Goal: Task Accomplishment & Management: Complete application form

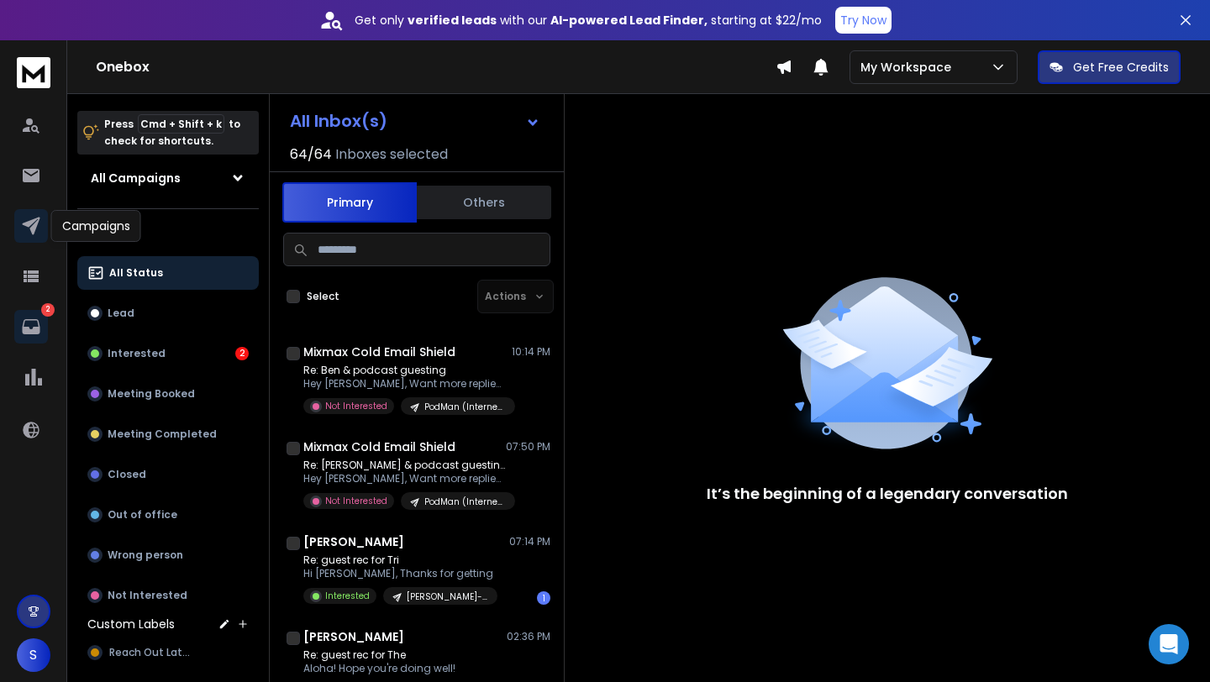
click at [40, 217] on icon at bounding box center [31, 226] width 20 height 20
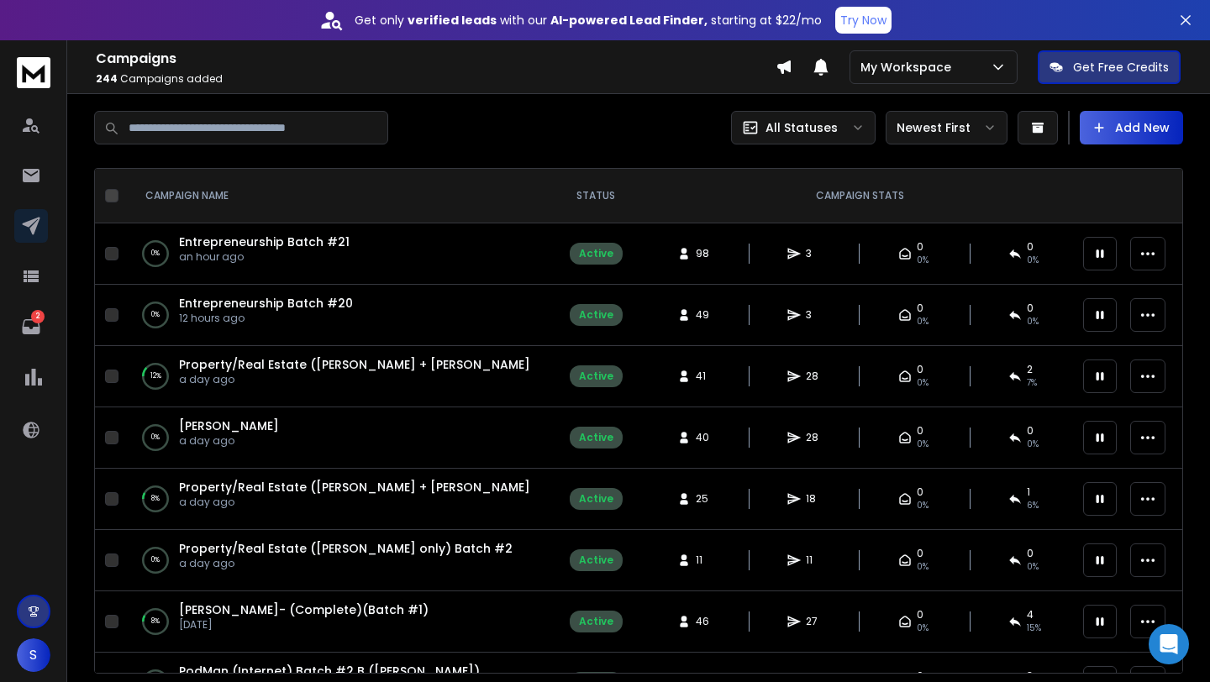
click at [588, 155] on div "Campaigns 244 Campaigns Added All Statuses Newest First Add New CAMPAIGN NAME S…" at bounding box center [638, 392] width 1089 height 563
click at [1134, 139] on button "Add New" at bounding box center [1131, 128] width 103 height 34
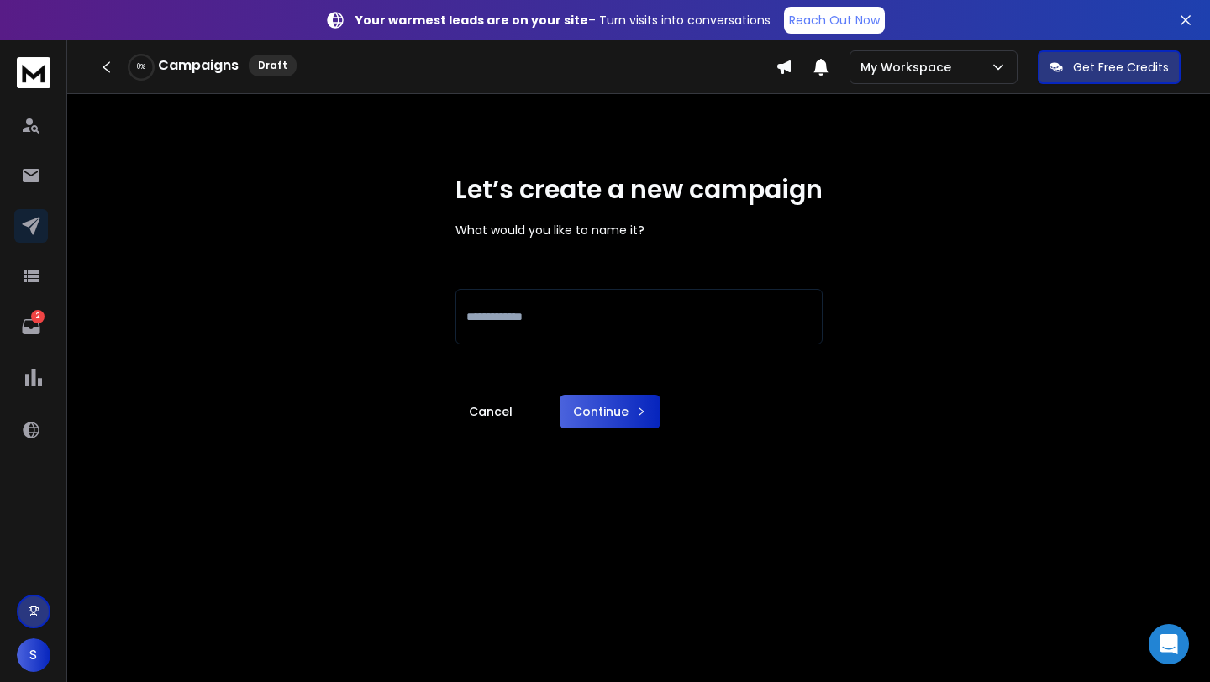
click at [616, 292] on input at bounding box center [638, 316] width 367 height 55
type input "****"
click at [397, 372] on div "Let’s create a new campaign What would you like to name it? **** Cancel Continue" at bounding box center [605, 234] width 1210 height 388
click at [638, 408] on icon "submit" at bounding box center [641, 412] width 12 height 12
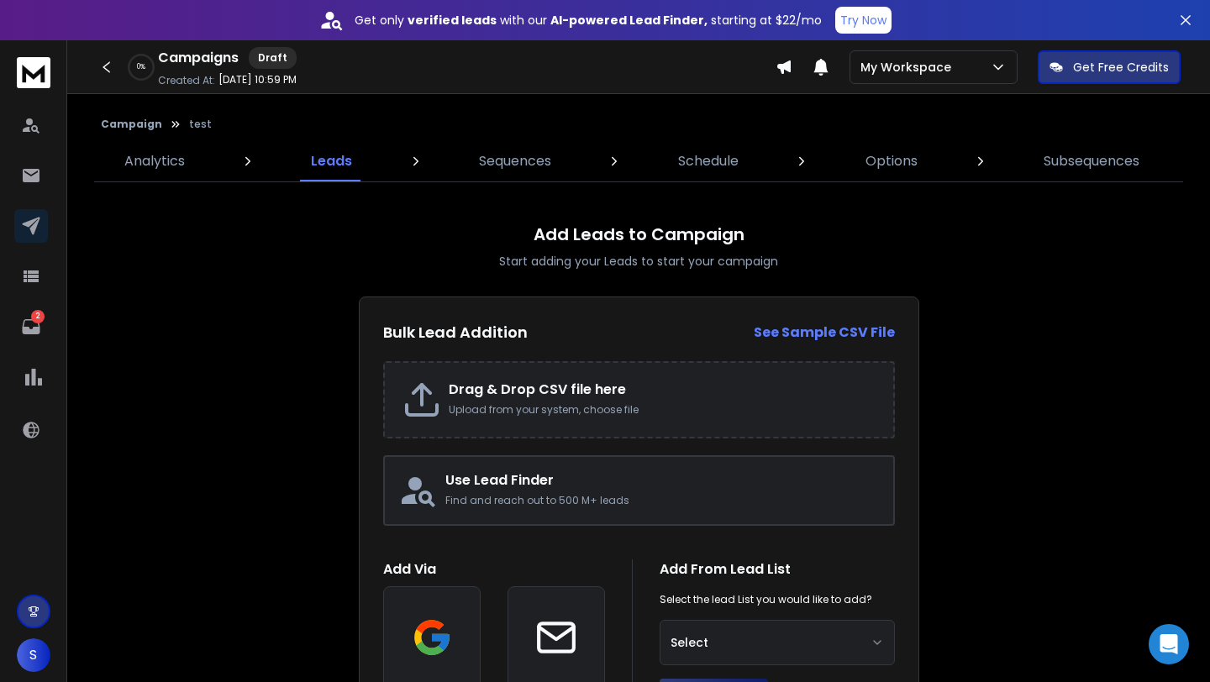
click at [476, 406] on p "Upload from your system, choose file" at bounding box center [663, 409] width 428 height 13
type input "**********"
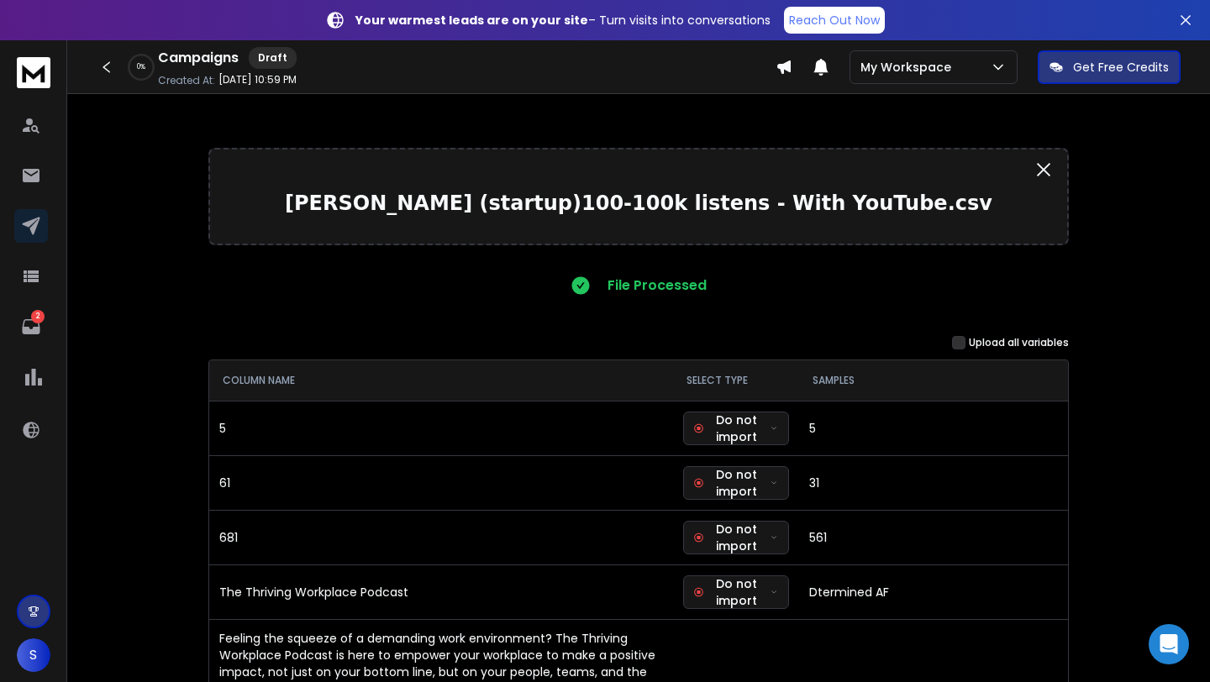
click at [1040, 169] on icon at bounding box center [1044, 170] width 20 height 20
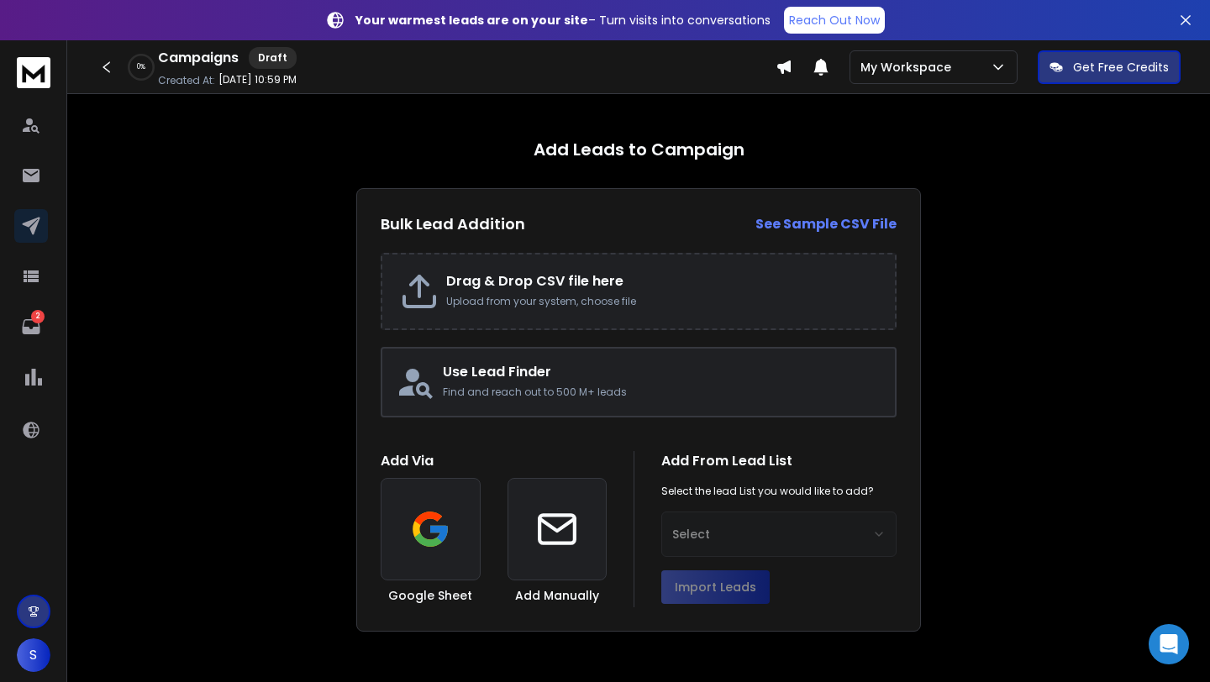
click at [553, 283] on h2 "Drag & Drop CSV file here" at bounding box center [662, 281] width 432 height 20
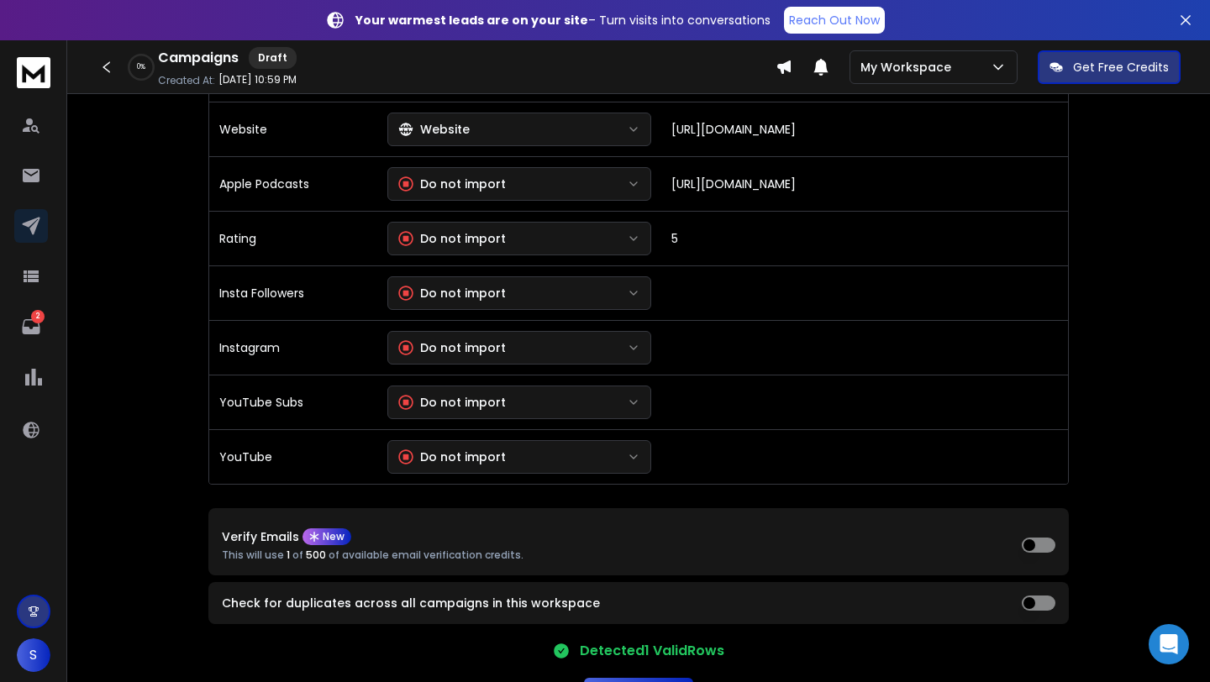
scroll to position [792, 0]
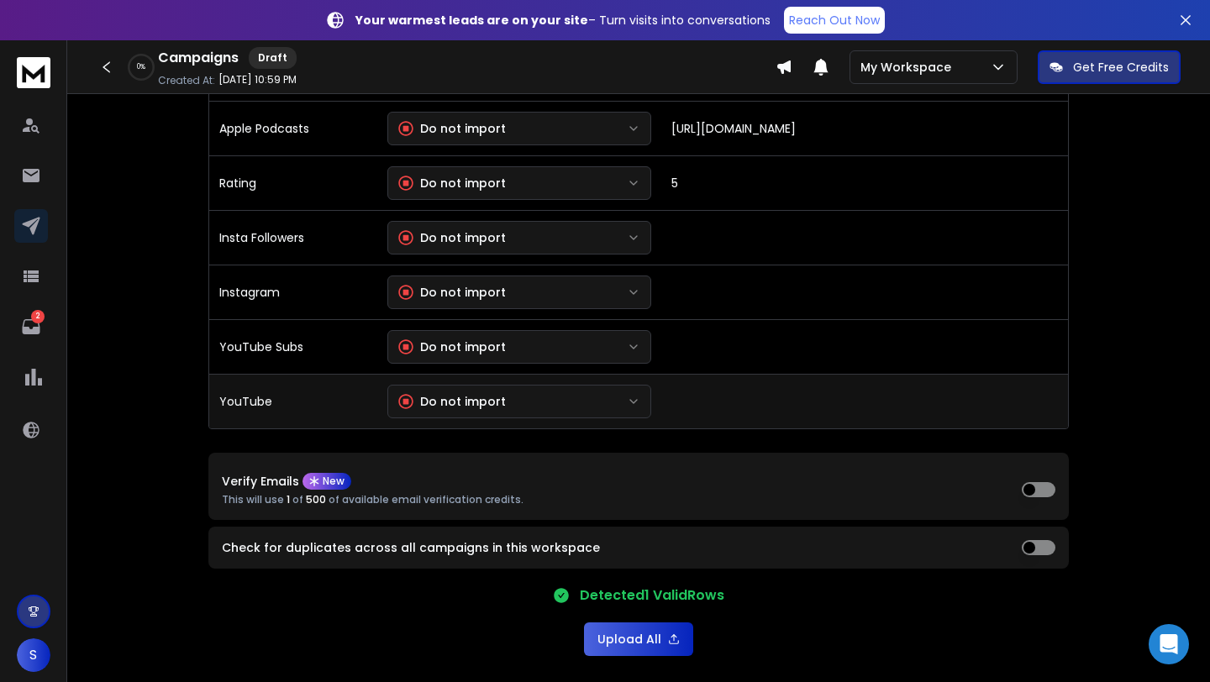
click at [458, 408] on button "Do not import" at bounding box center [519, 402] width 265 height 34
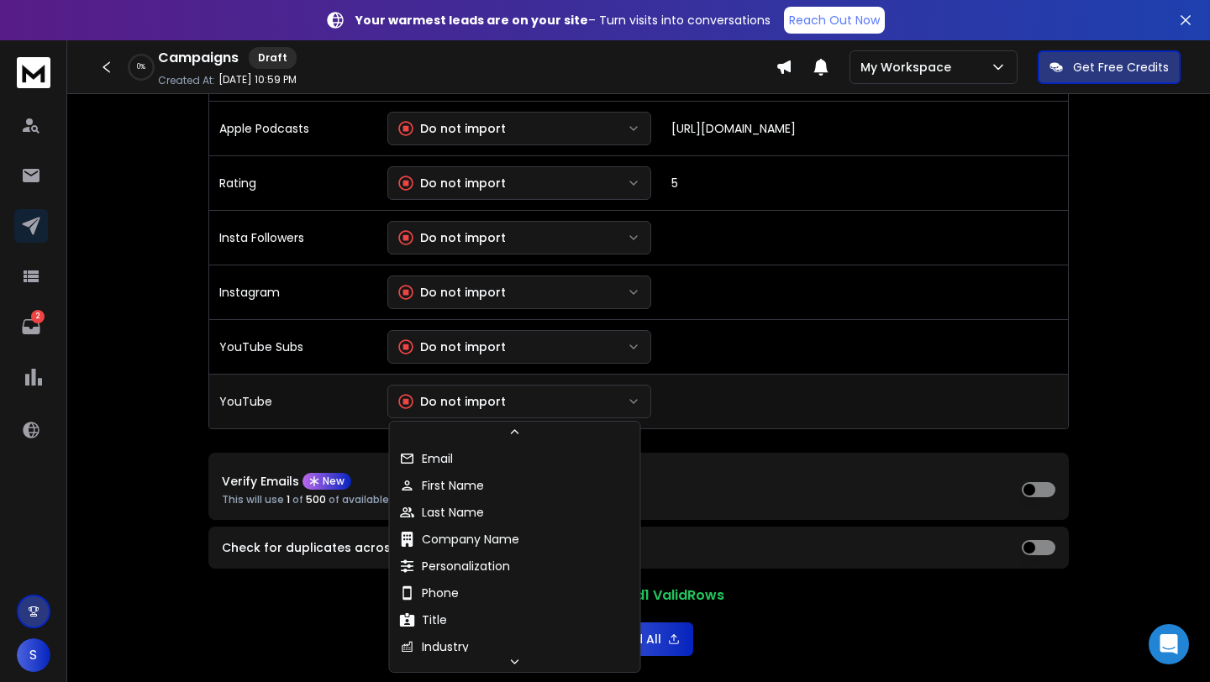
scroll to position [170, 0]
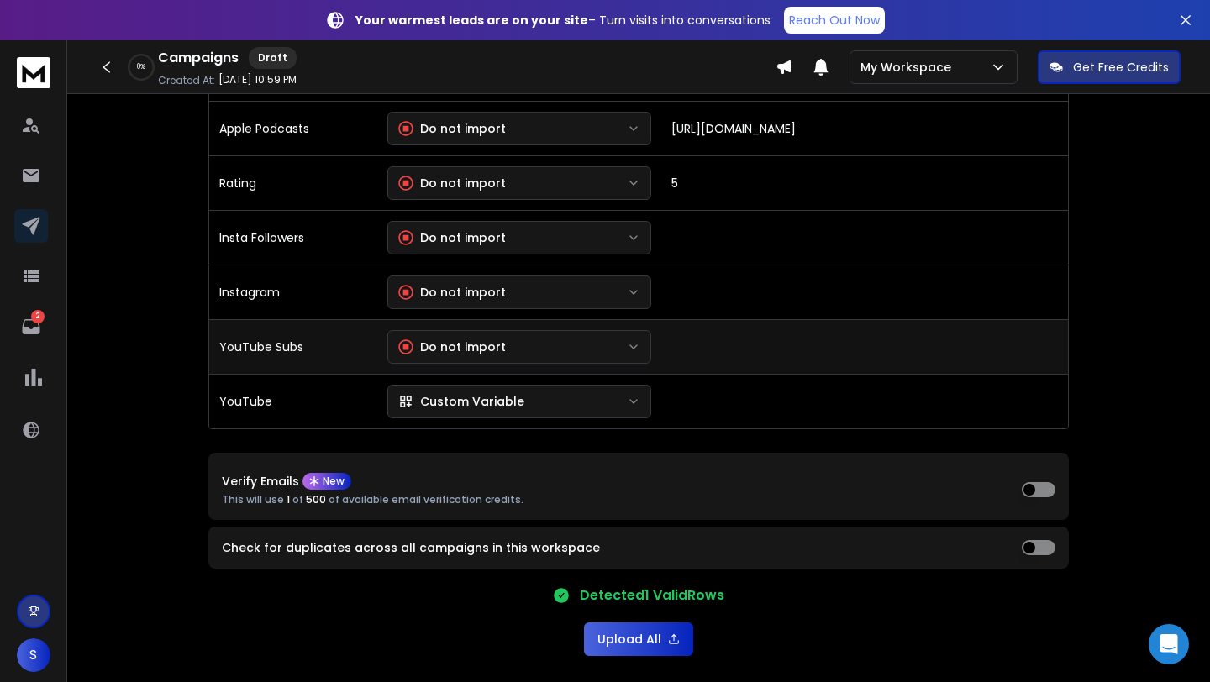
click at [534, 353] on button "Do not import" at bounding box center [519, 347] width 265 height 34
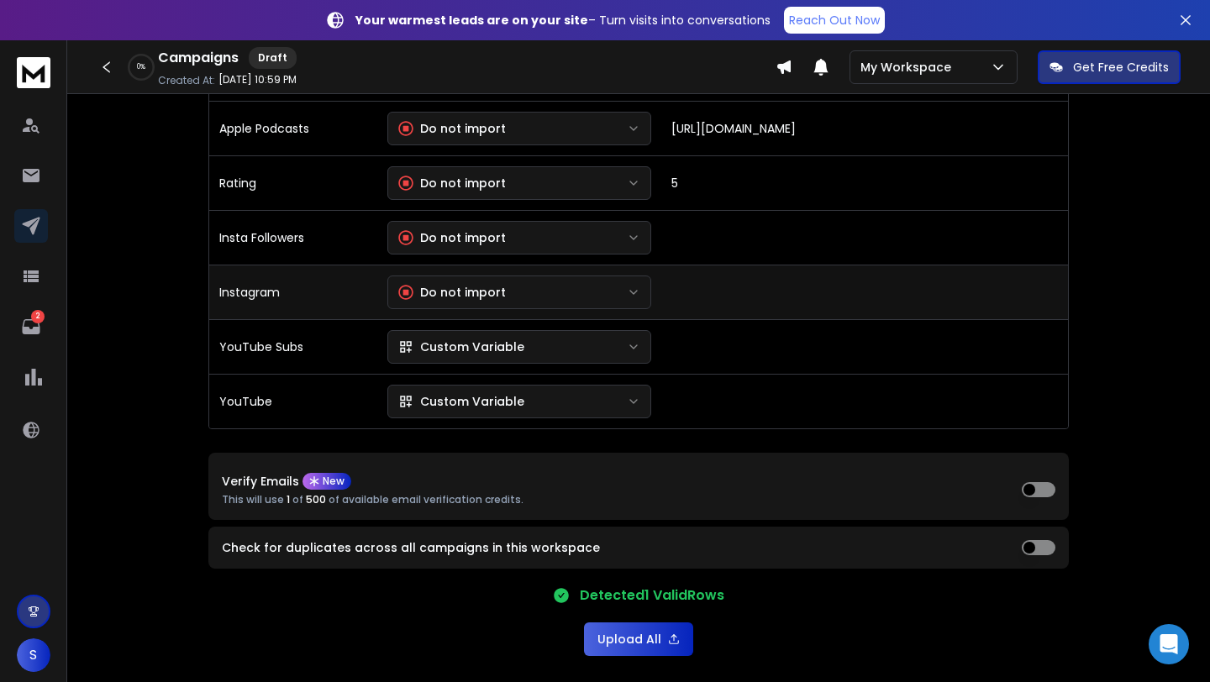
click at [524, 278] on button "Do not import" at bounding box center [519, 293] width 265 height 34
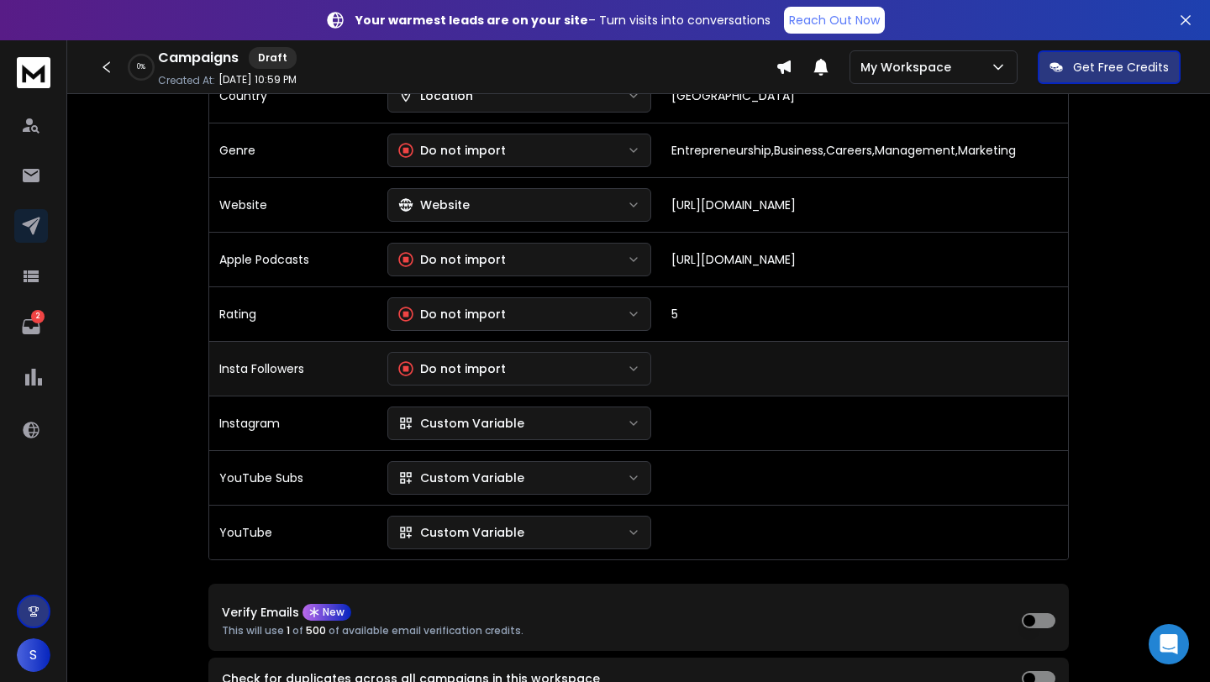
scroll to position [638, 0]
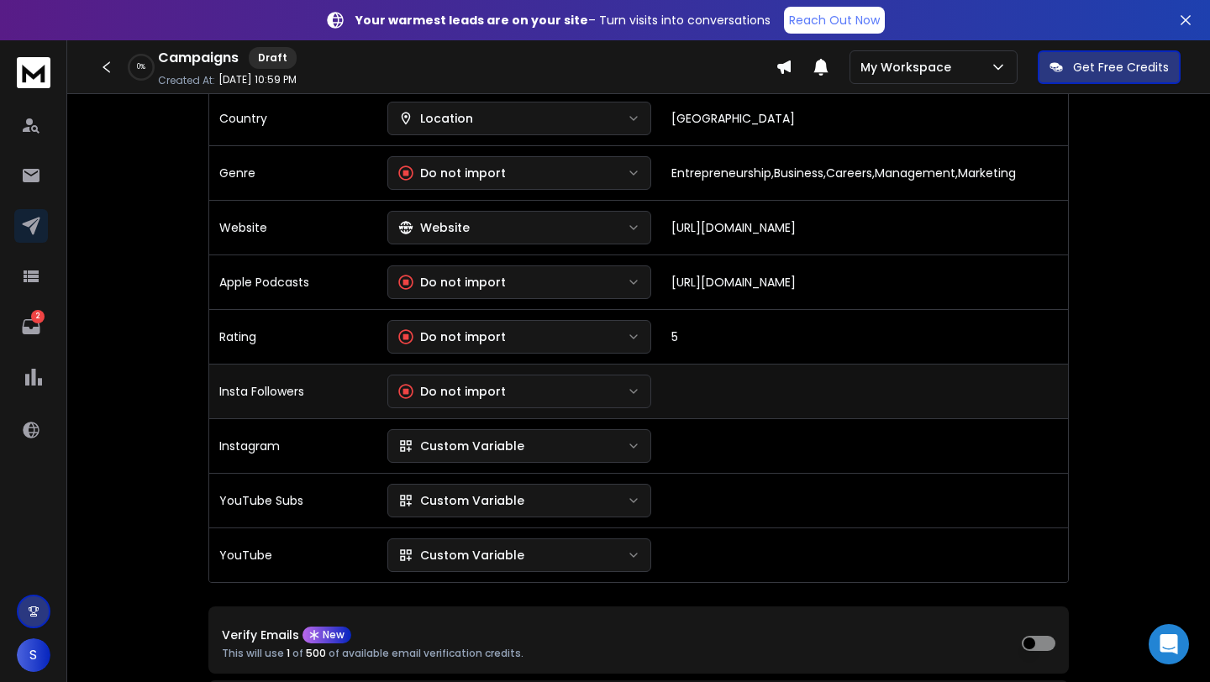
click at [520, 371] on td "Do not import" at bounding box center [519, 391] width 285 height 55
click at [518, 387] on button "Do not import" at bounding box center [519, 392] width 265 height 34
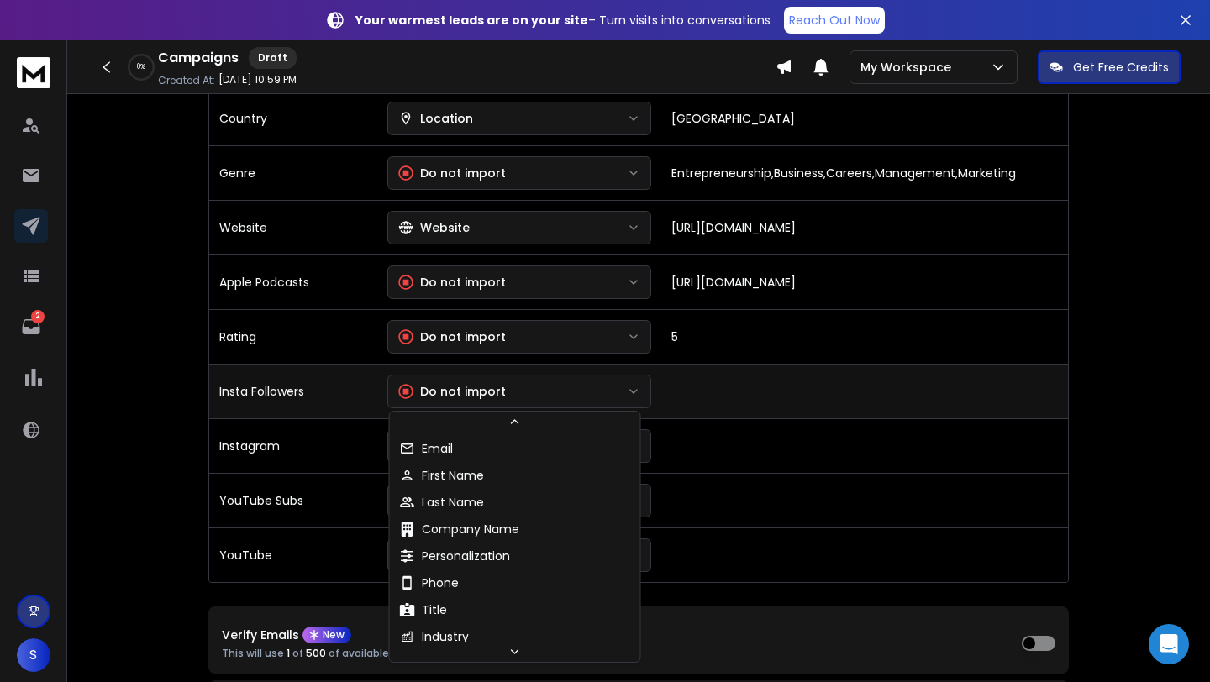
scroll to position [170, 0]
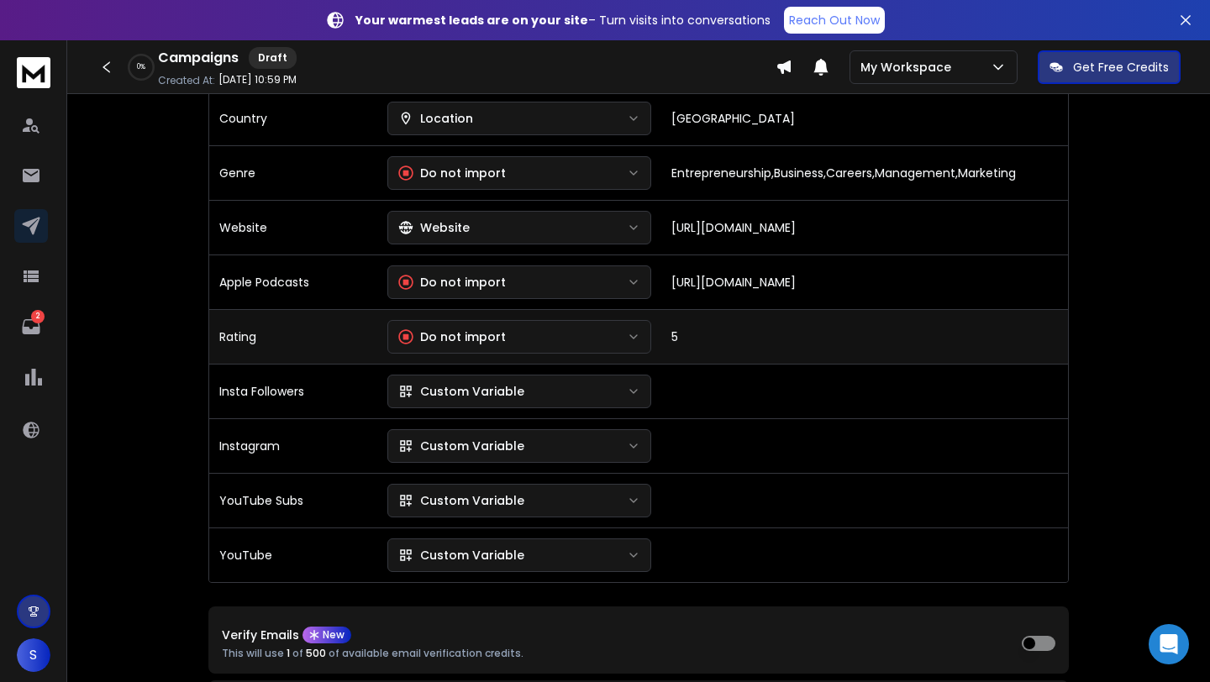
click at [520, 327] on button "Do not import" at bounding box center [519, 337] width 265 height 34
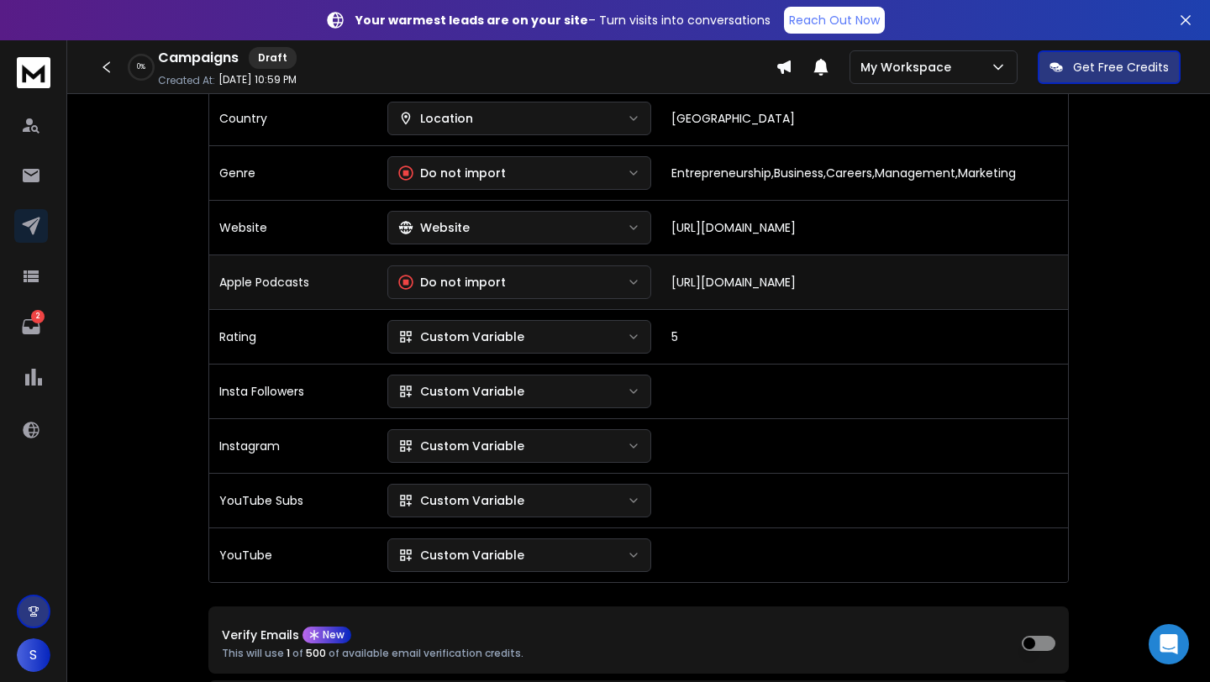
click at [515, 296] on button "Do not import" at bounding box center [519, 283] width 265 height 34
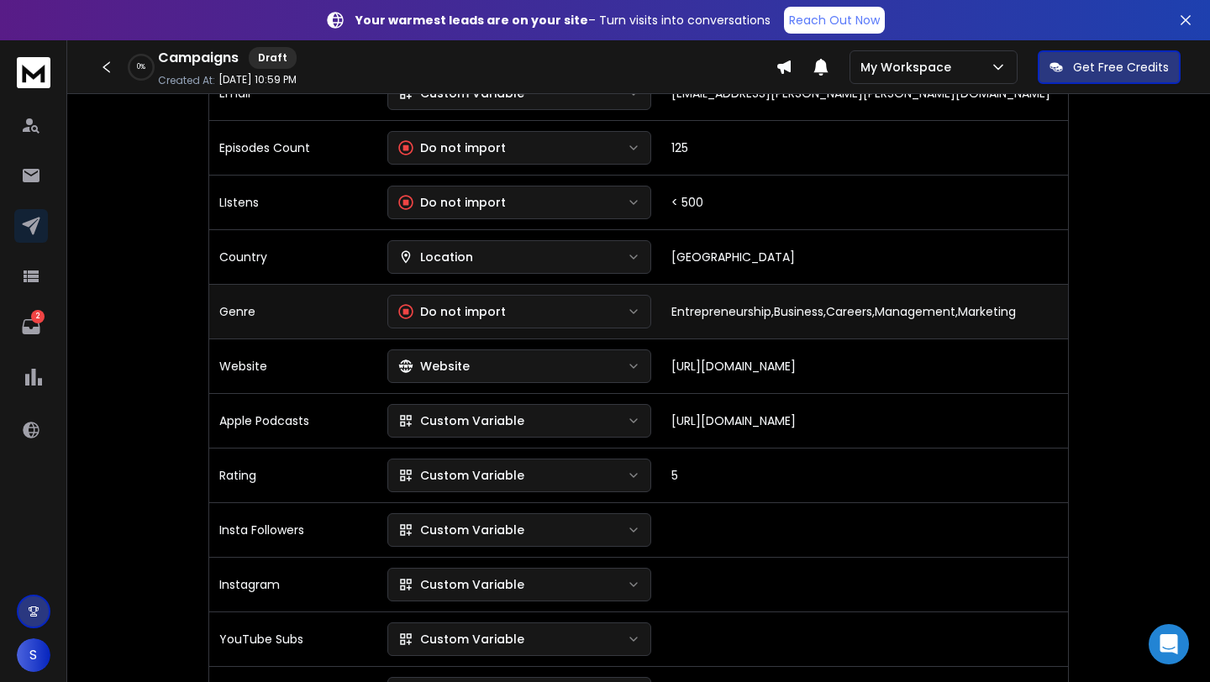
scroll to position [455, 0]
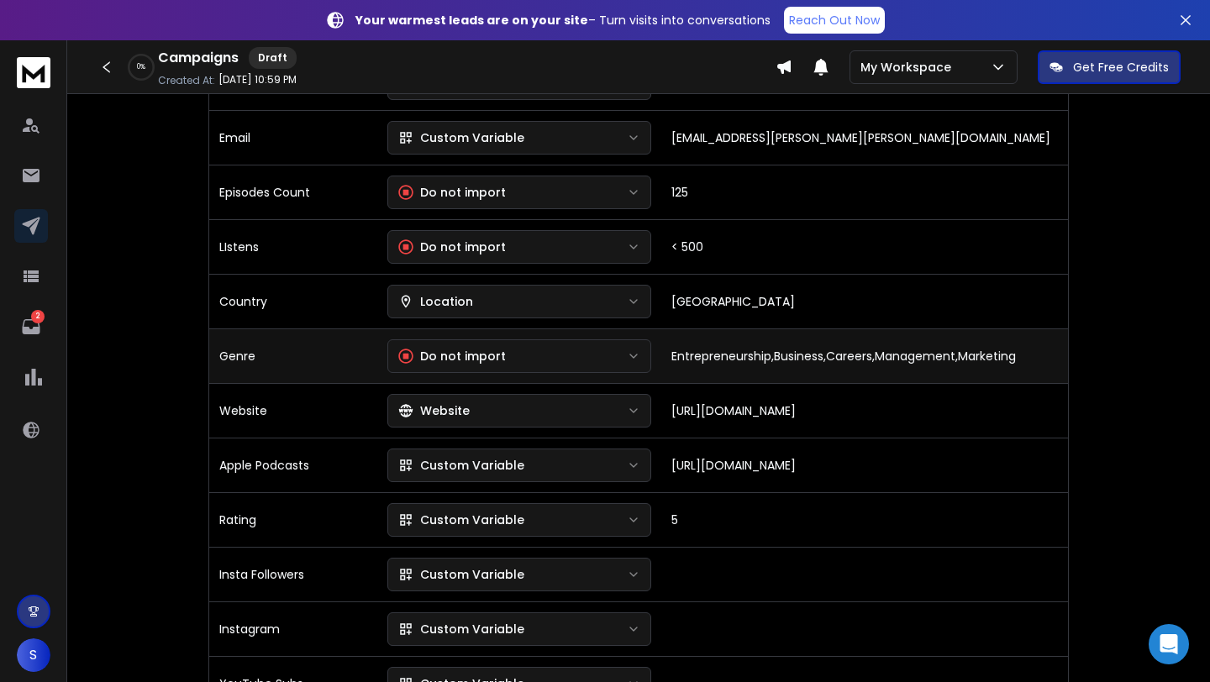
click at [506, 345] on button "Do not import" at bounding box center [519, 357] width 265 height 34
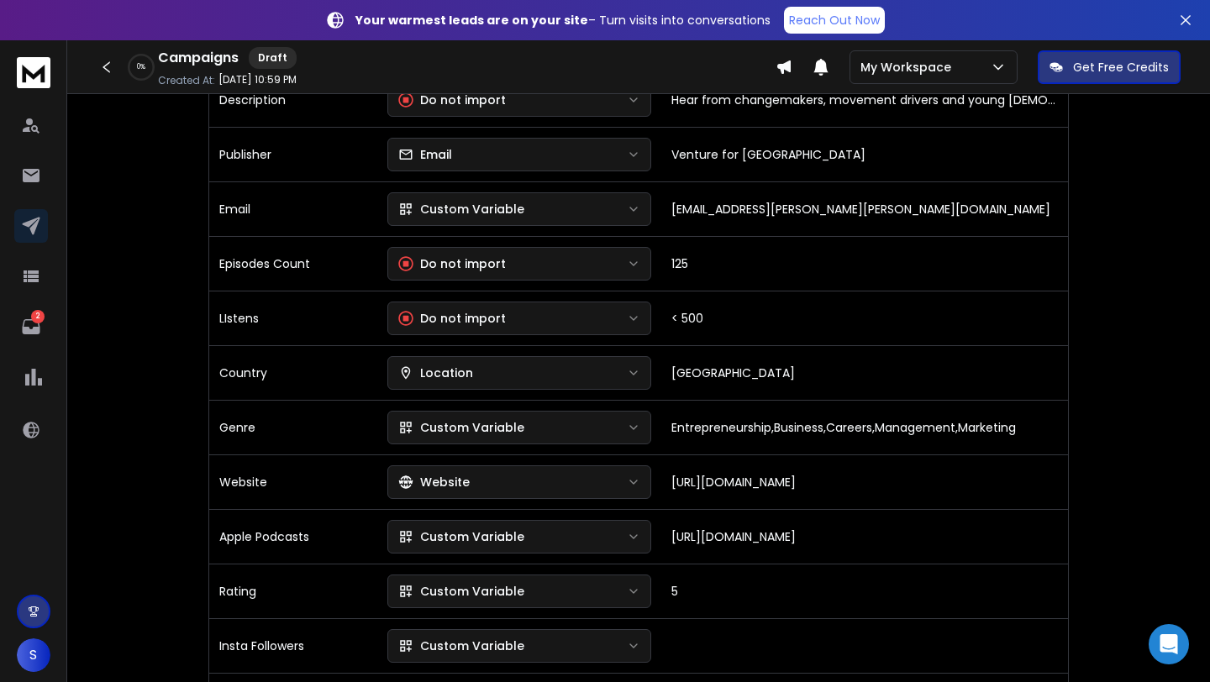
scroll to position [296, 0]
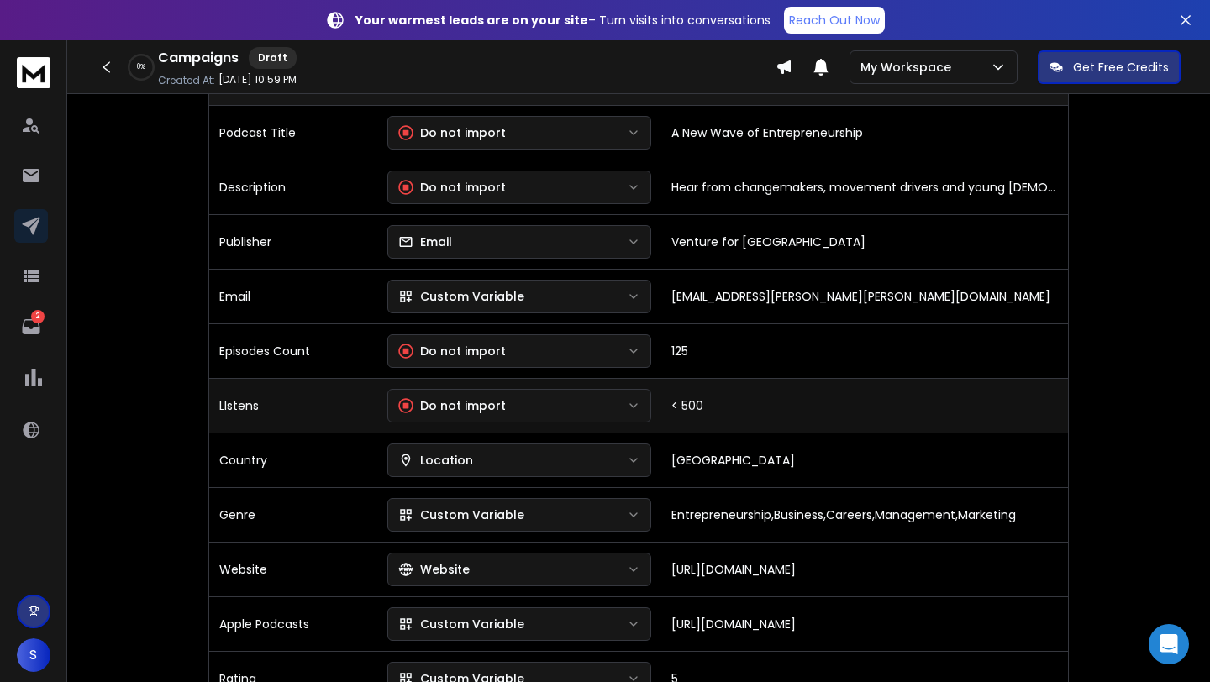
click at [525, 409] on button "Do not import" at bounding box center [519, 406] width 265 height 34
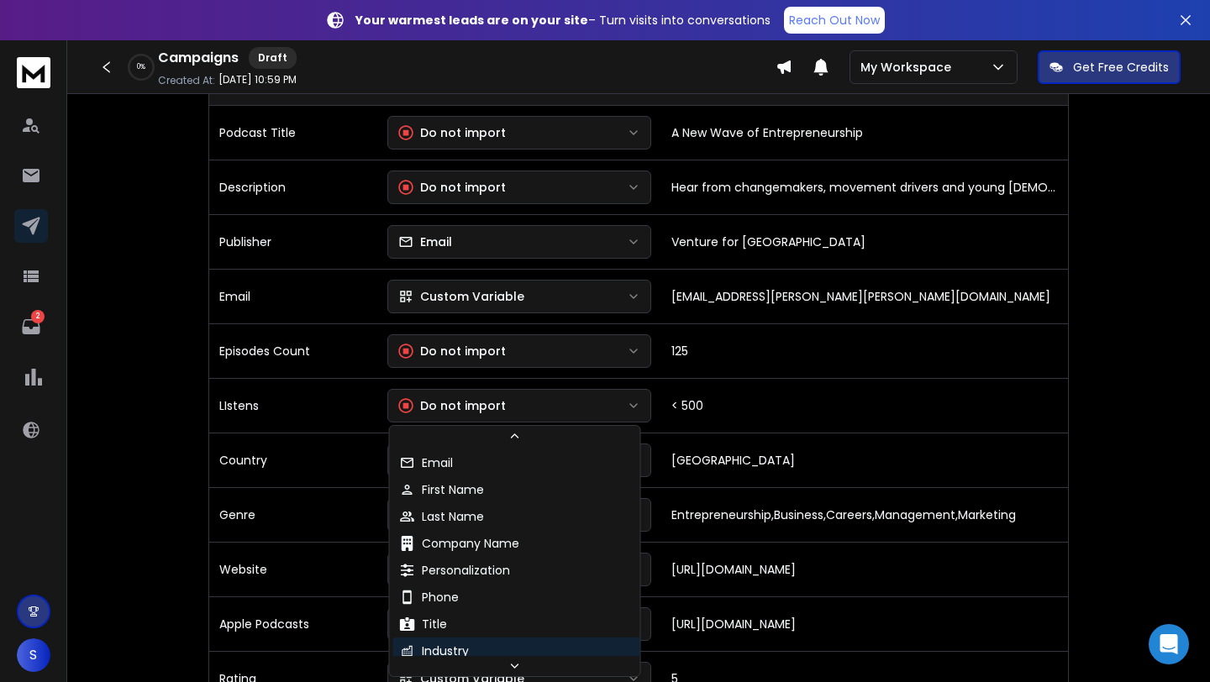
scroll to position [170, 0]
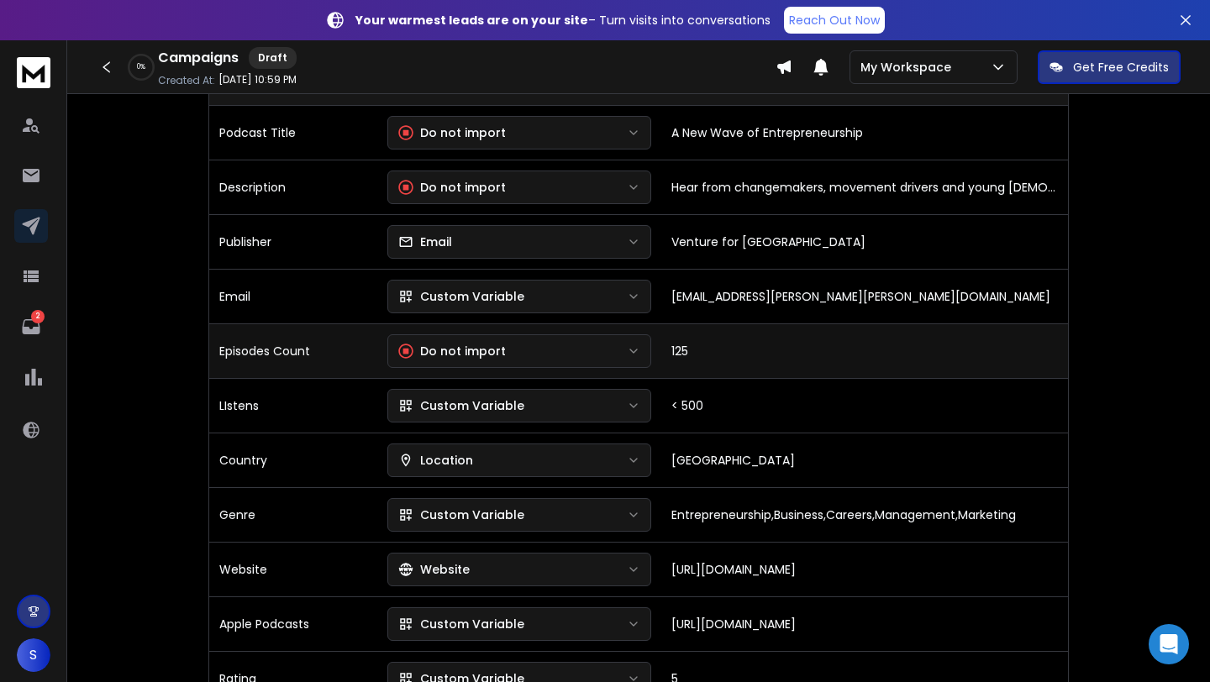
click at [525, 346] on button "Do not import" at bounding box center [519, 351] width 265 height 34
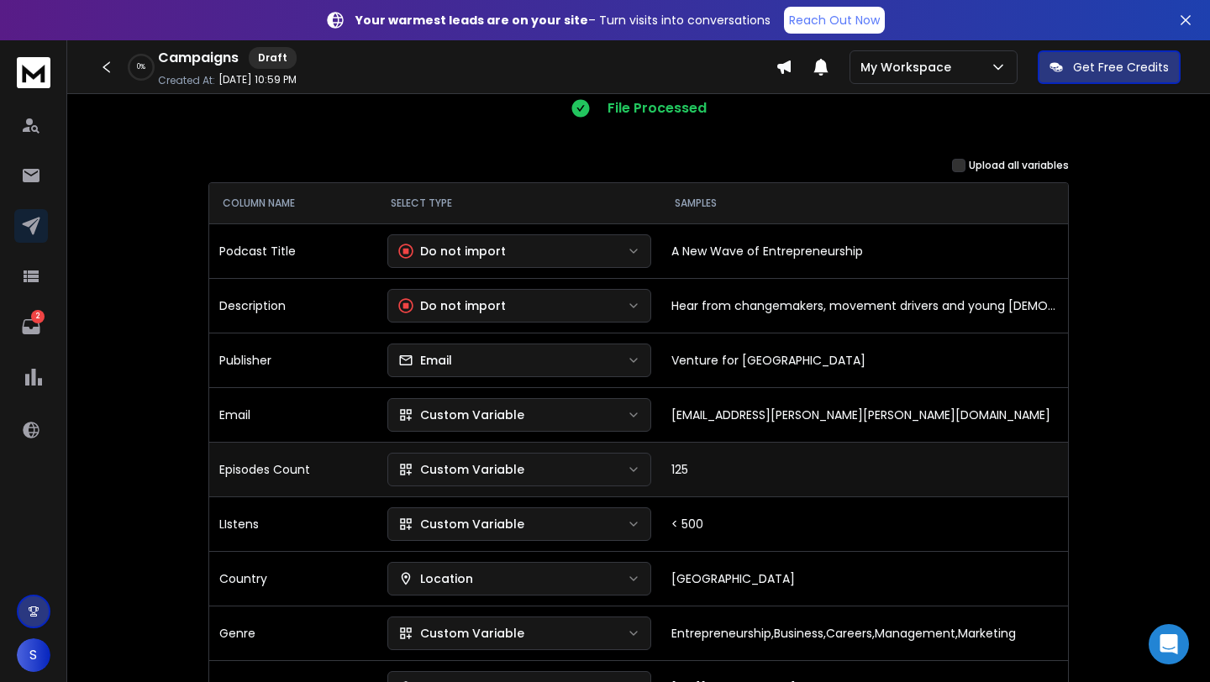
scroll to position [169, 0]
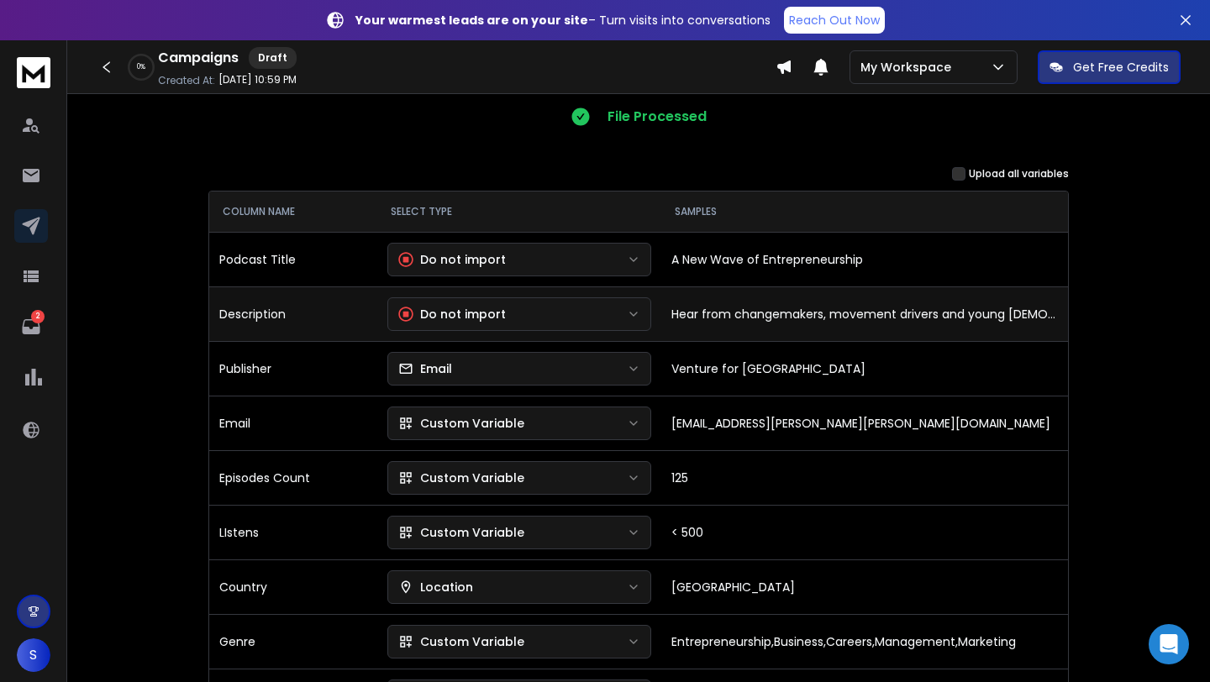
click at [514, 304] on button "Do not import" at bounding box center [519, 314] width 265 height 34
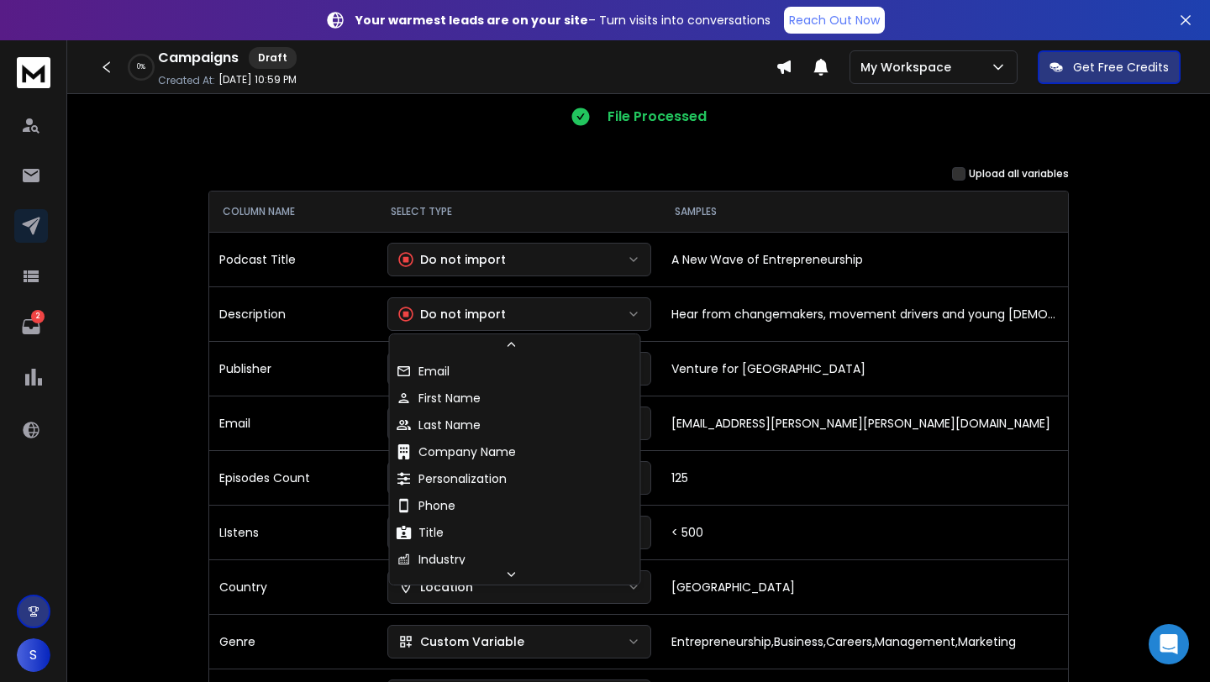
scroll to position [170, 0]
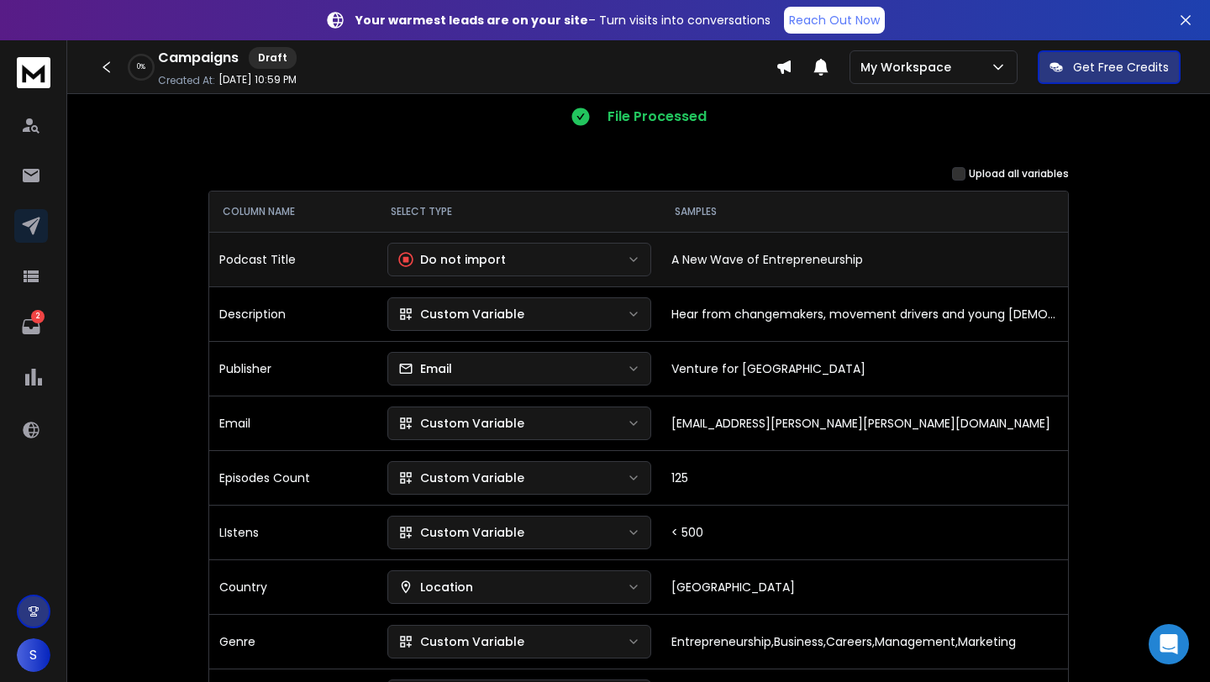
click at [521, 256] on button "Do not import" at bounding box center [519, 260] width 265 height 34
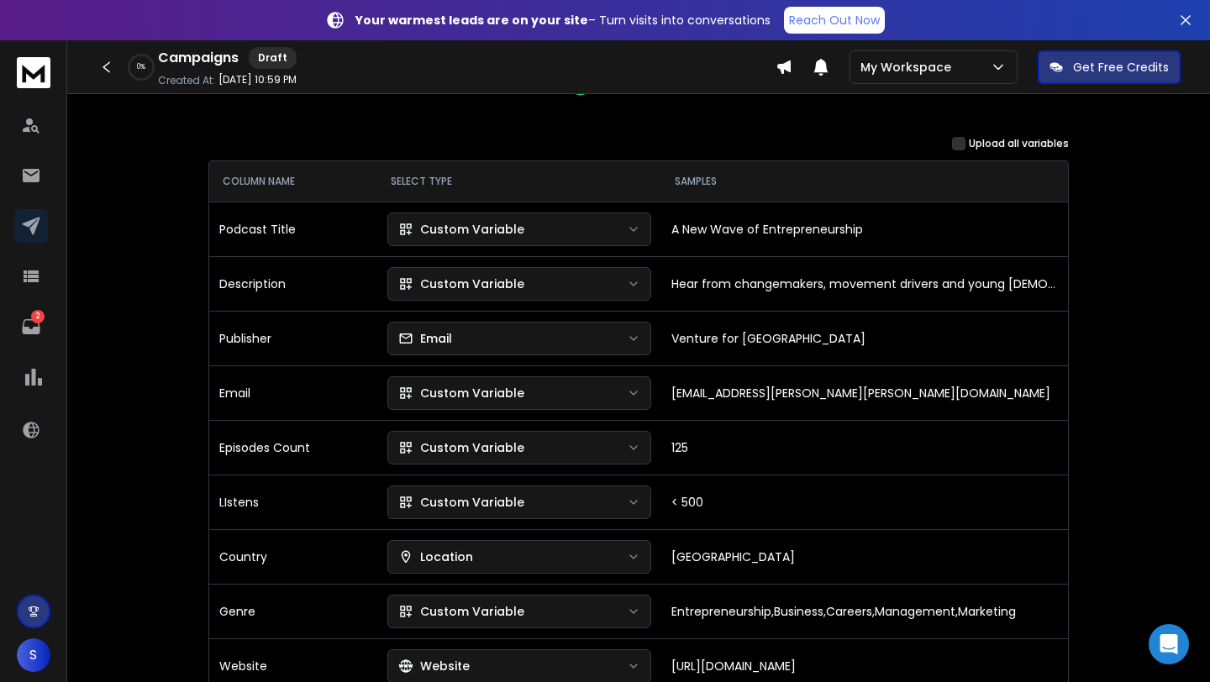
scroll to position [0, 0]
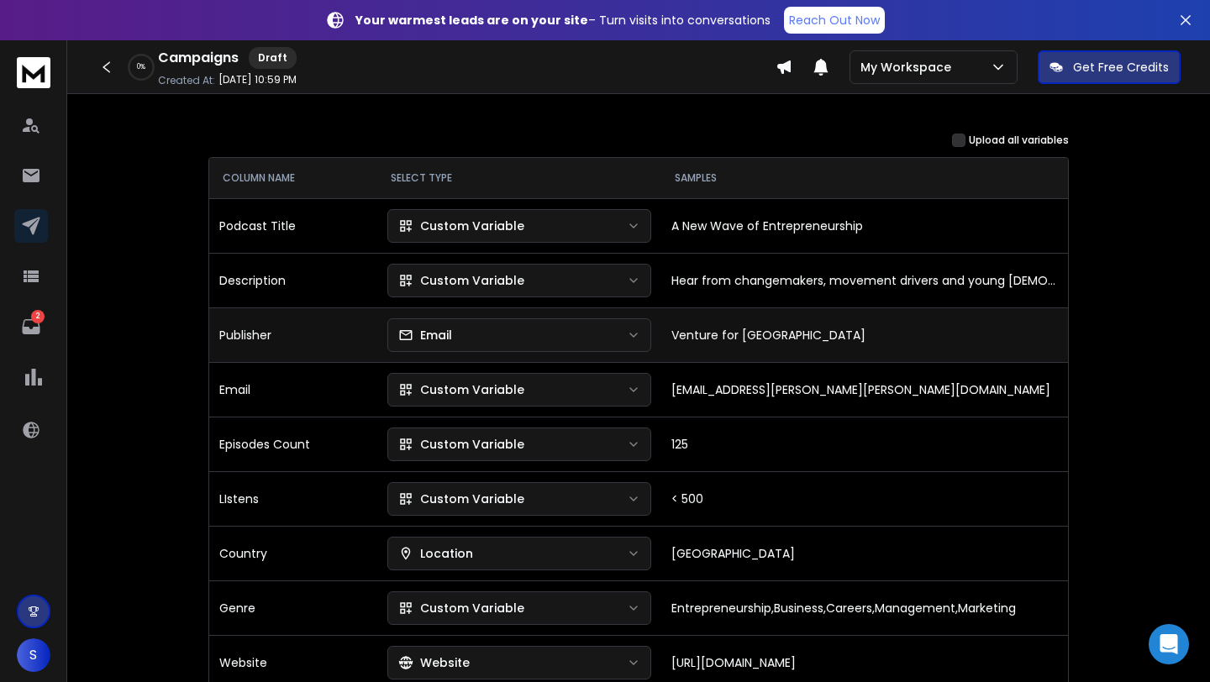
click at [587, 333] on button "Email" at bounding box center [519, 335] width 265 height 34
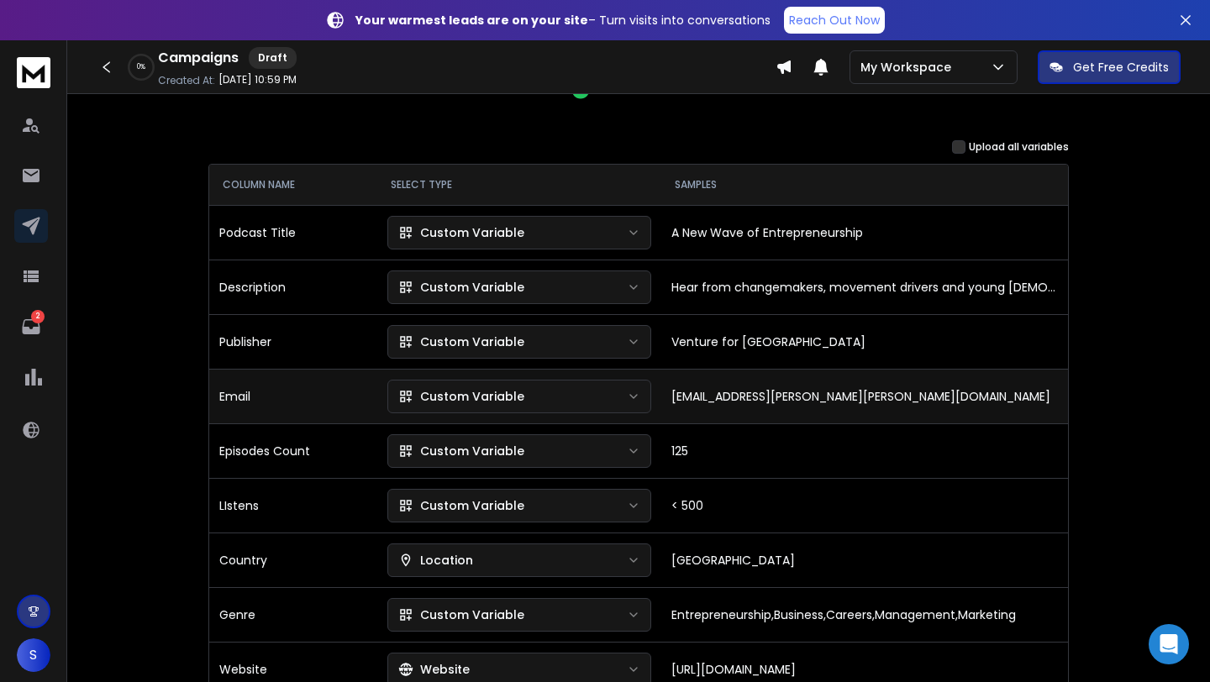
click at [530, 406] on button "Custom Variable" at bounding box center [519, 397] width 265 height 34
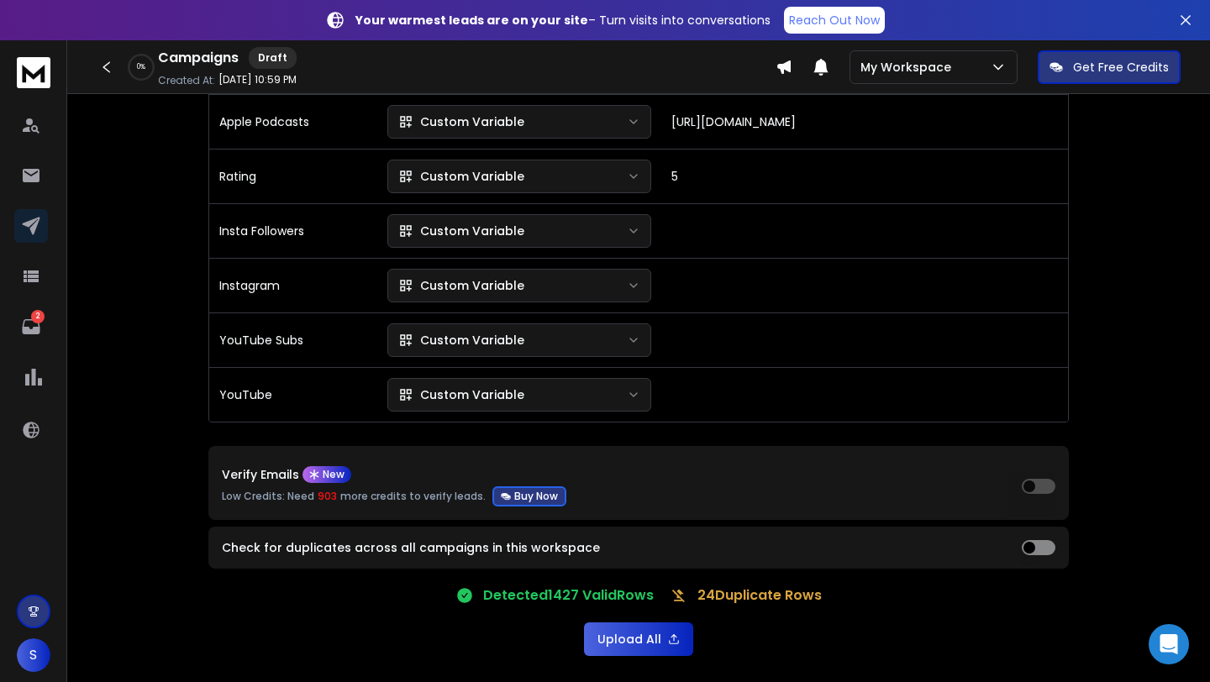
click at [1045, 552] on button "Check for duplicates across all campaigns in this workspace" at bounding box center [1039, 547] width 34 height 15
click at [670, 640] on icon at bounding box center [674, 641] width 9 height 3
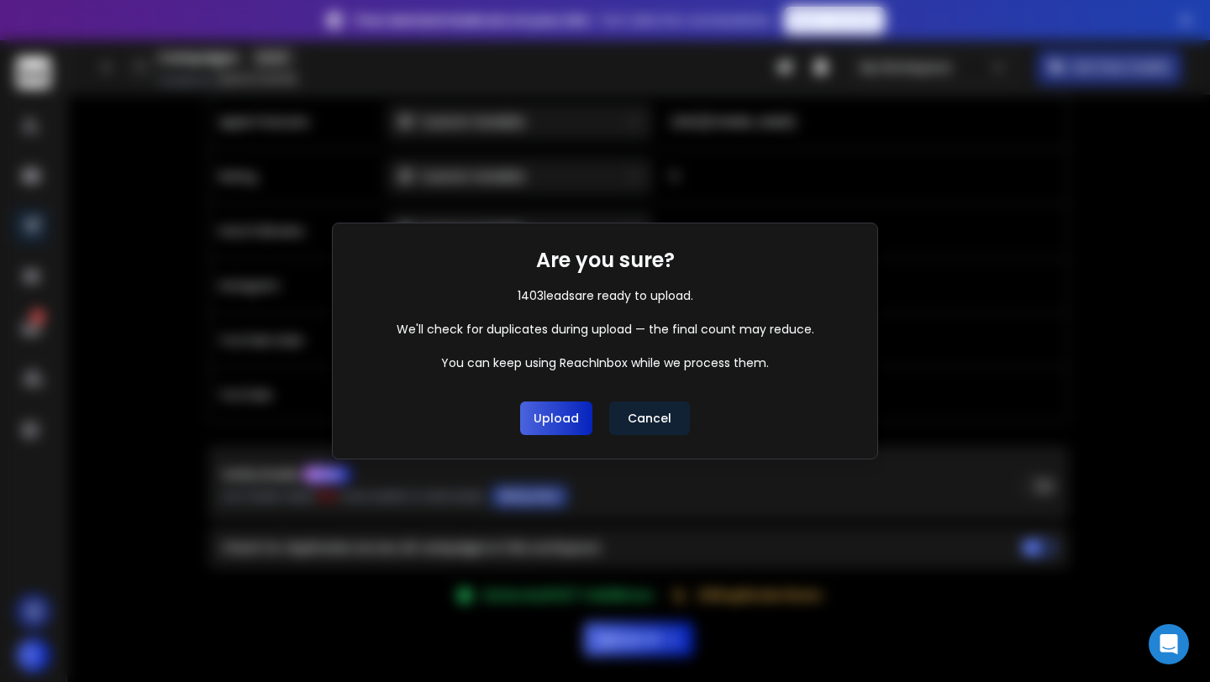
click at [552, 411] on button "Upload" at bounding box center [556, 419] width 72 height 34
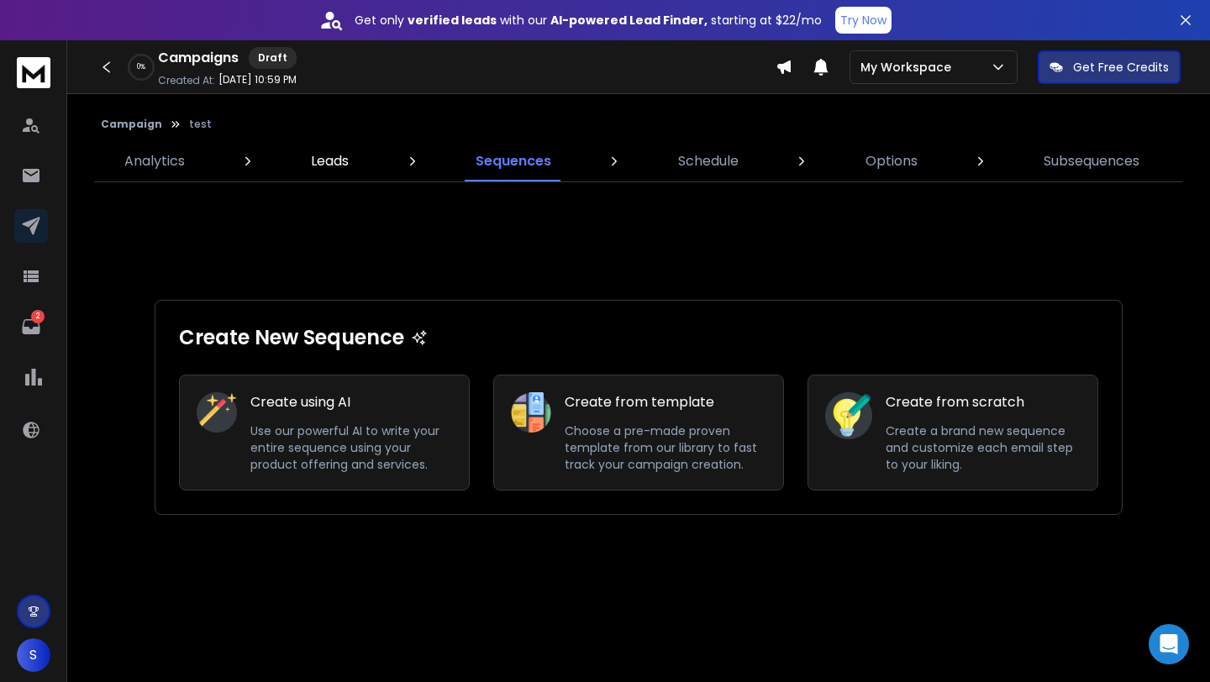
click at [331, 164] on p "Leads" at bounding box center [330, 161] width 38 height 20
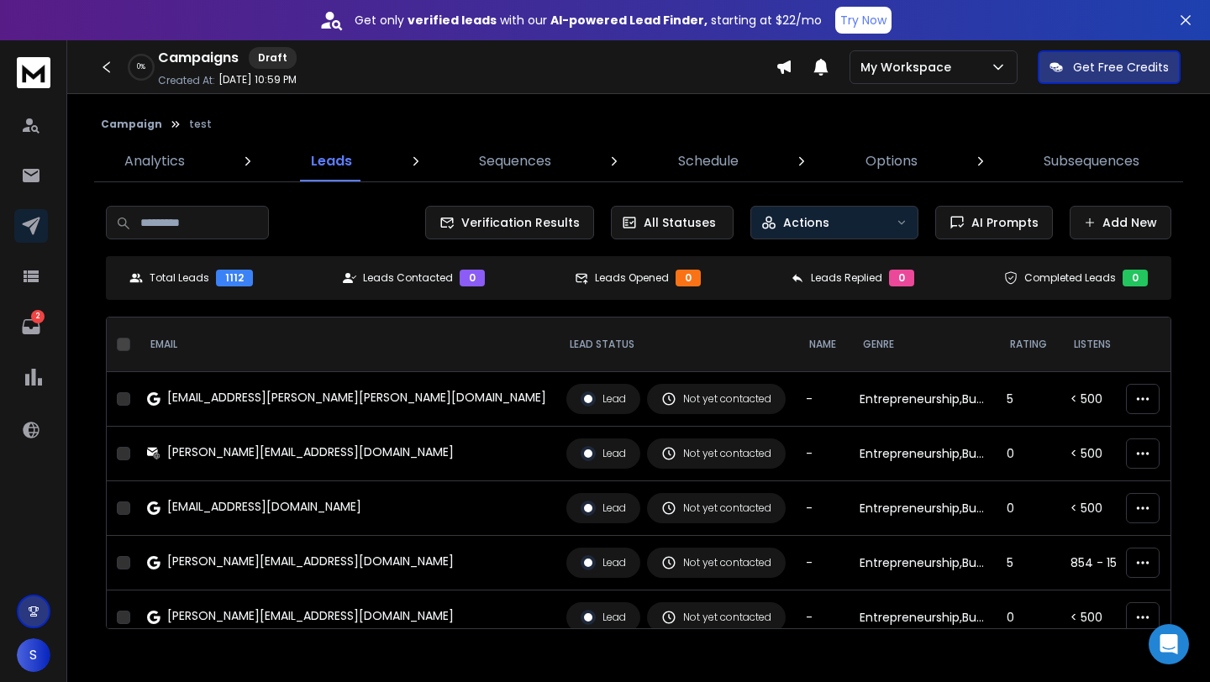
click at [861, 219] on div "Actions" at bounding box center [825, 222] width 128 height 17
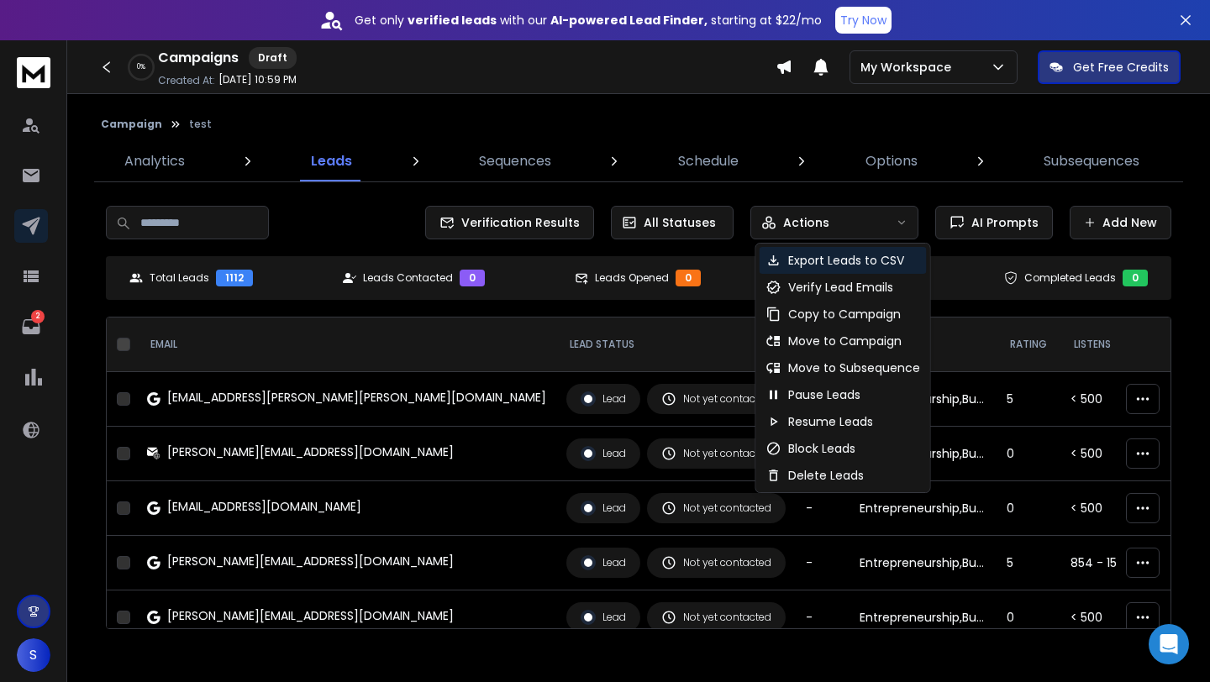
click at [842, 249] on div "Export Leads to CSV" at bounding box center [843, 260] width 167 height 27
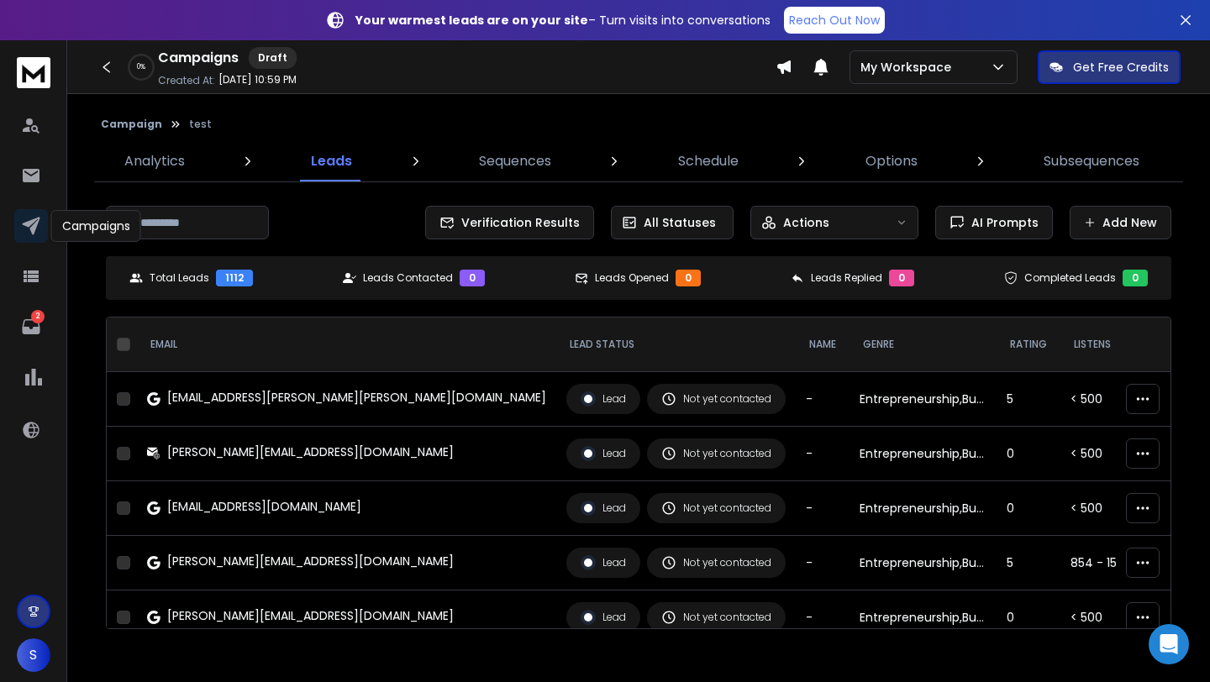
click at [34, 230] on icon at bounding box center [31, 226] width 18 height 18
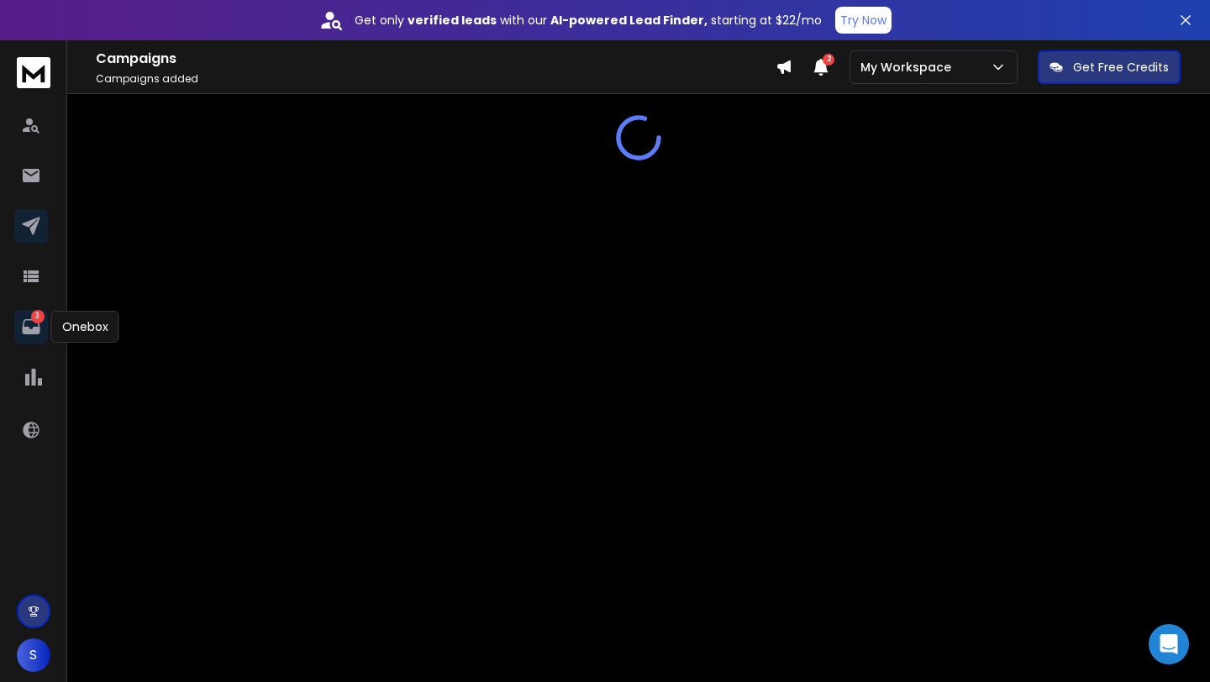
click at [34, 317] on p "3" at bounding box center [37, 316] width 13 height 13
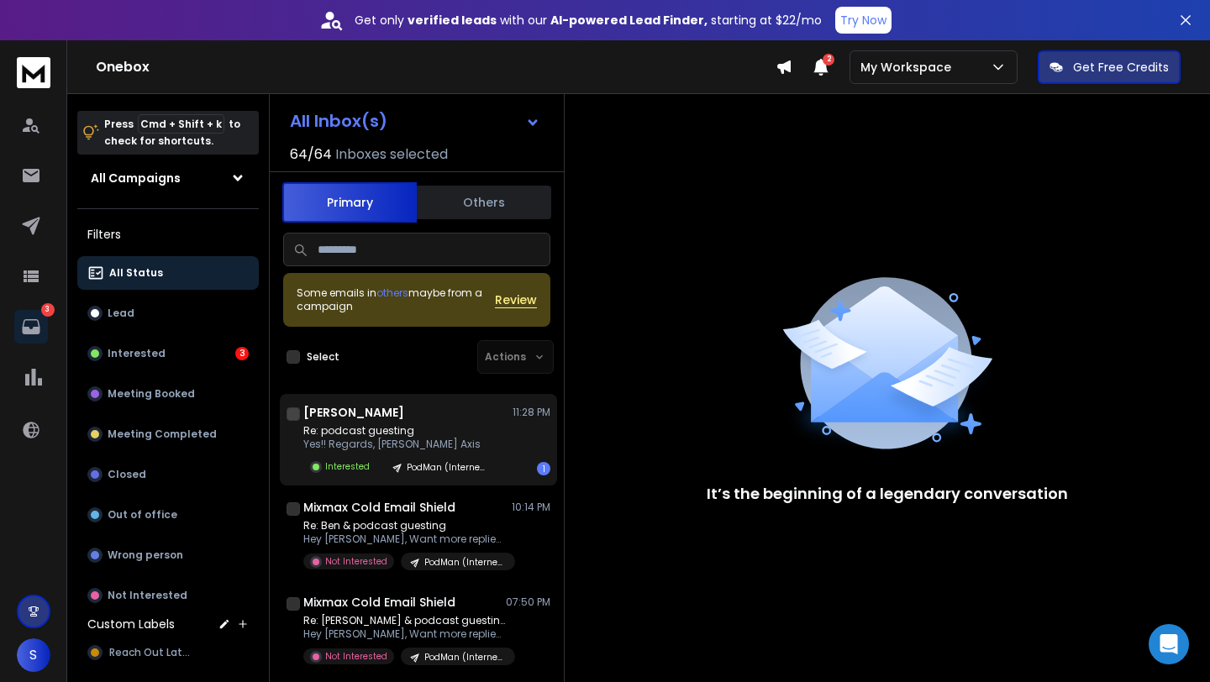
click at [505, 368] on div "Actions" at bounding box center [515, 357] width 76 height 34
click at [481, 416] on div "Alan Harlan 11:28 PM" at bounding box center [426, 412] width 247 height 17
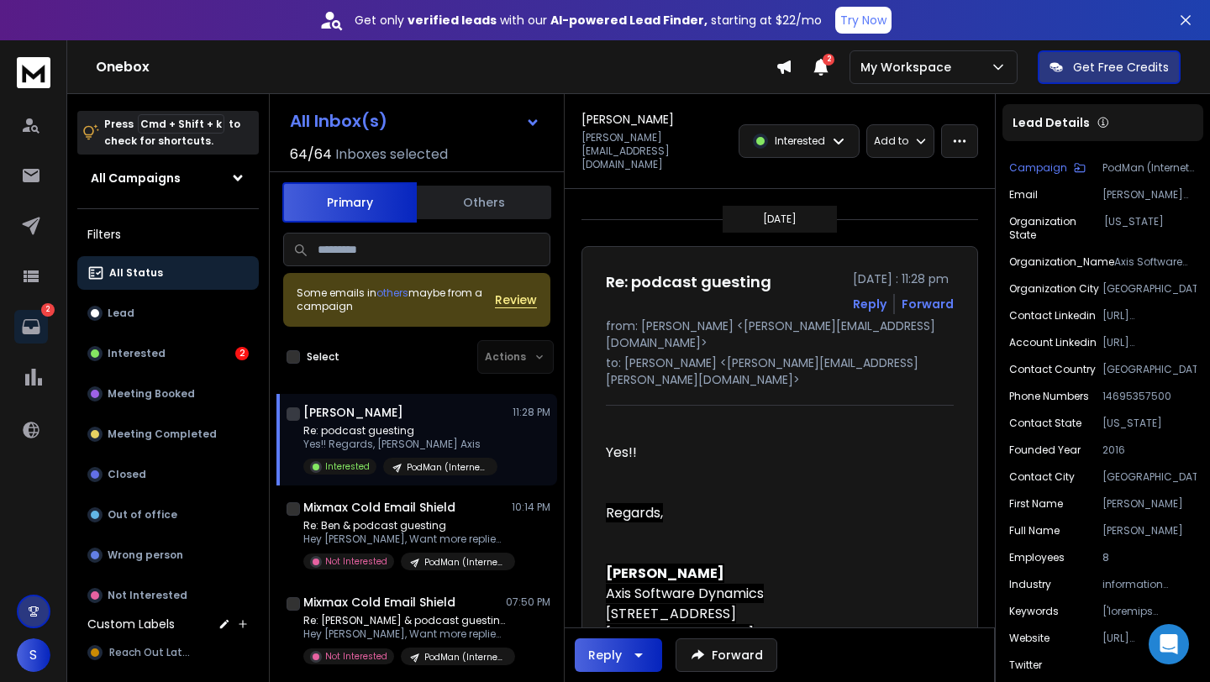
click at [887, 296] on button "Reply" at bounding box center [870, 304] width 34 height 17
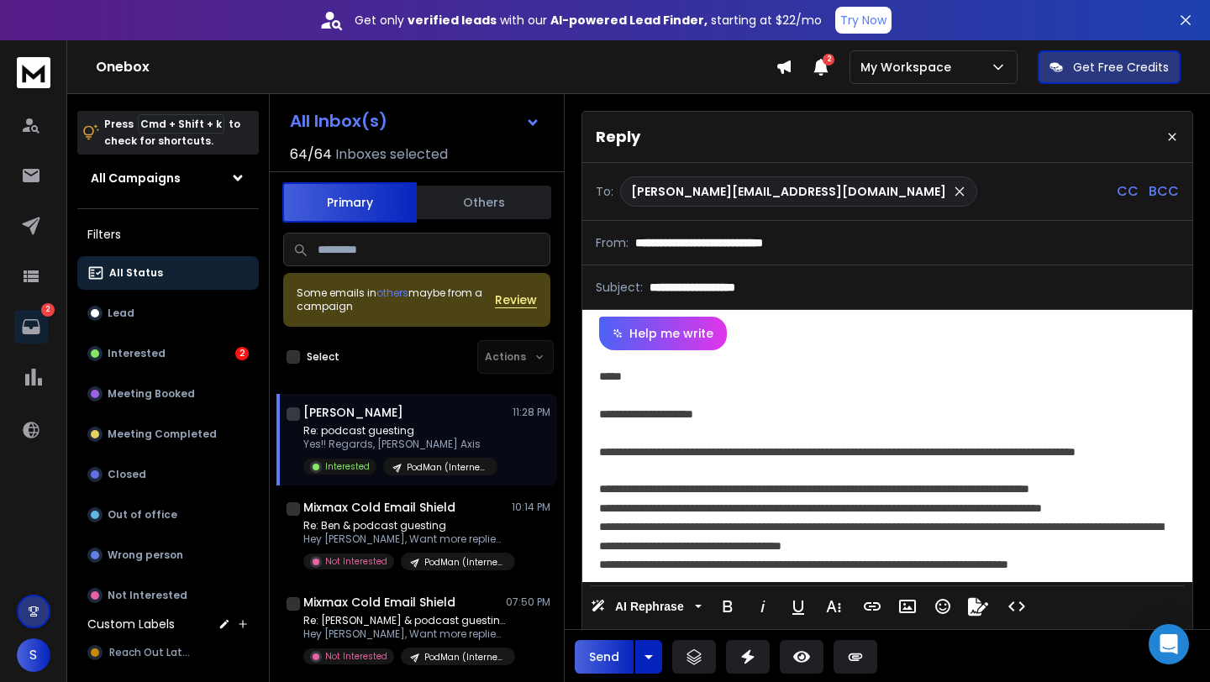
click at [595, 665] on button "Send" at bounding box center [604, 657] width 59 height 34
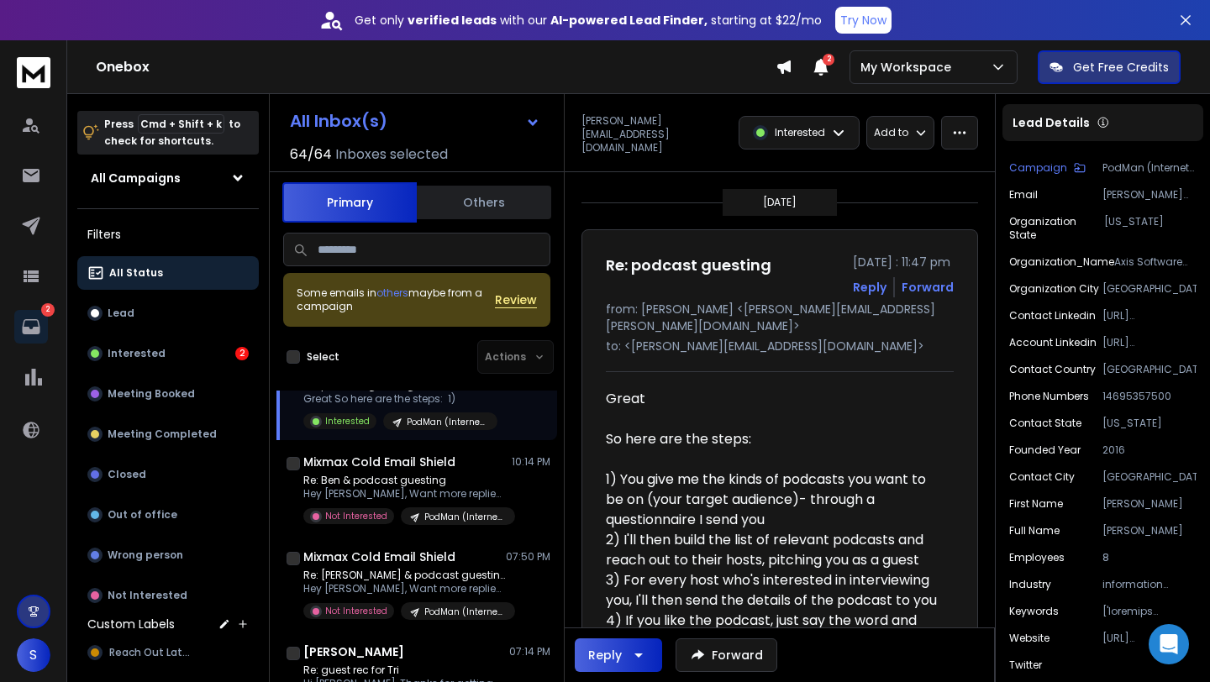
scroll to position [63, 0]
